Goal: Go to known website: Access a specific website the user already knows

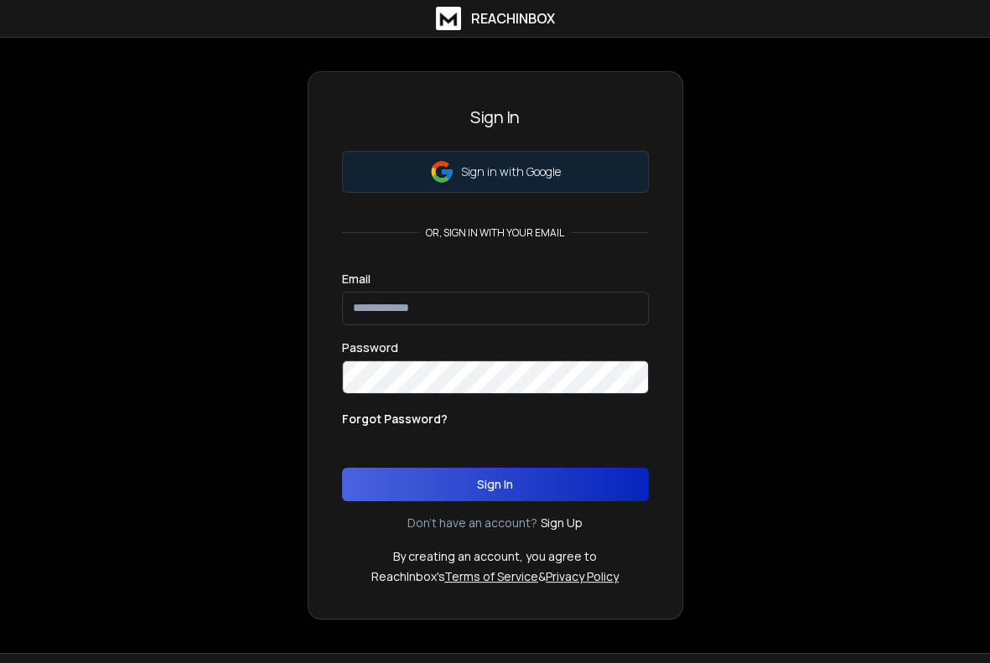
click at [514, 175] on p "Sign in with Google" at bounding box center [511, 171] width 100 height 17
click at [515, 175] on p "Sign in with Google" at bounding box center [511, 171] width 100 height 17
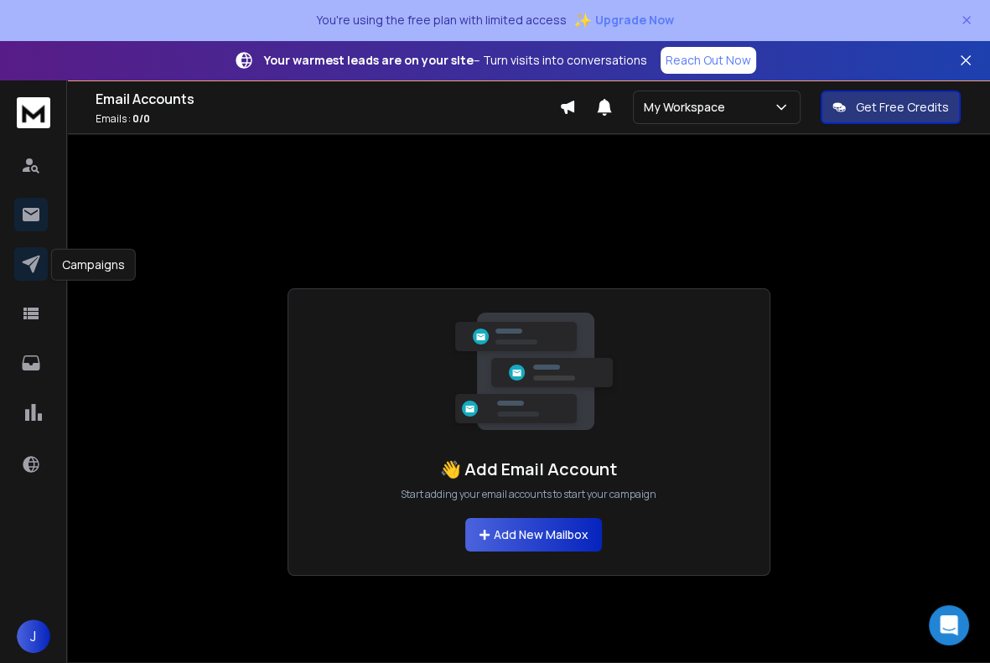
click at [27, 264] on icon at bounding box center [31, 264] width 18 height 18
